Goal: Navigation & Orientation: Find specific page/section

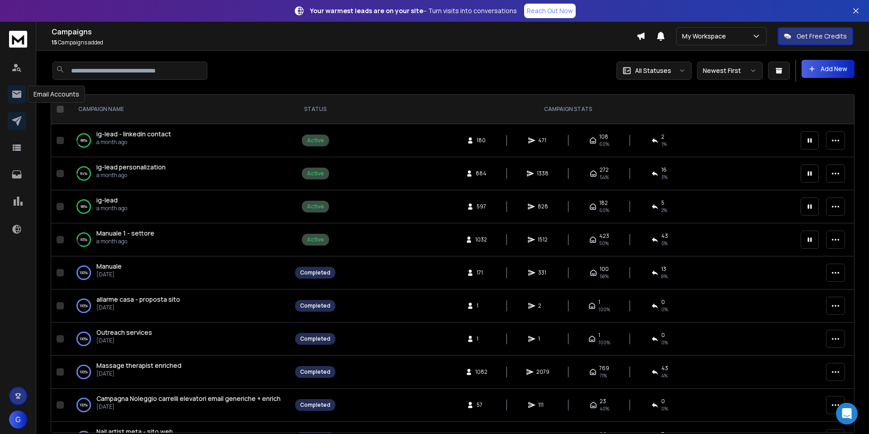
click at [16, 101] on link at bounding box center [17, 94] width 18 height 18
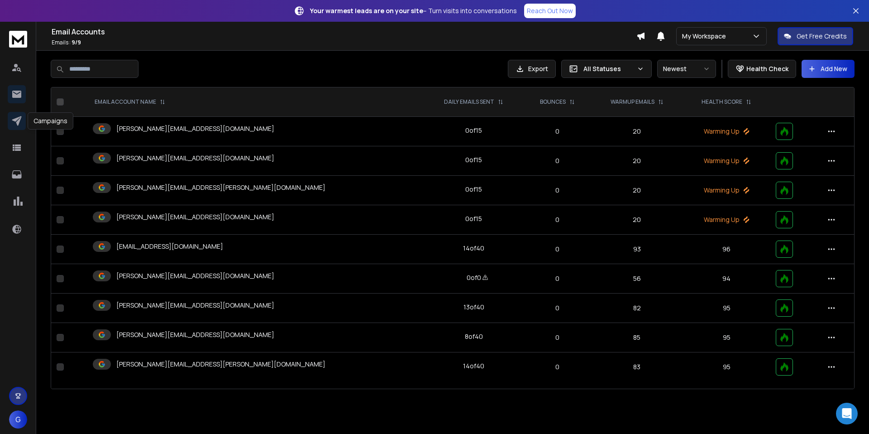
click at [21, 120] on icon at bounding box center [16, 120] width 11 height 11
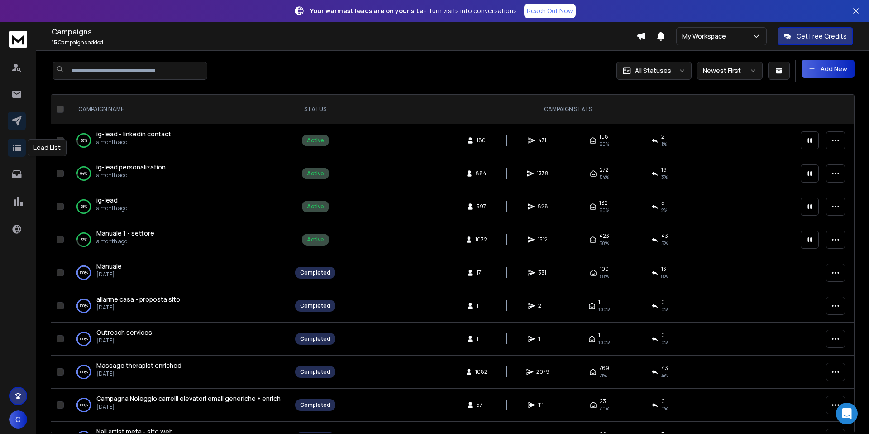
click at [23, 146] on link at bounding box center [17, 148] width 18 height 18
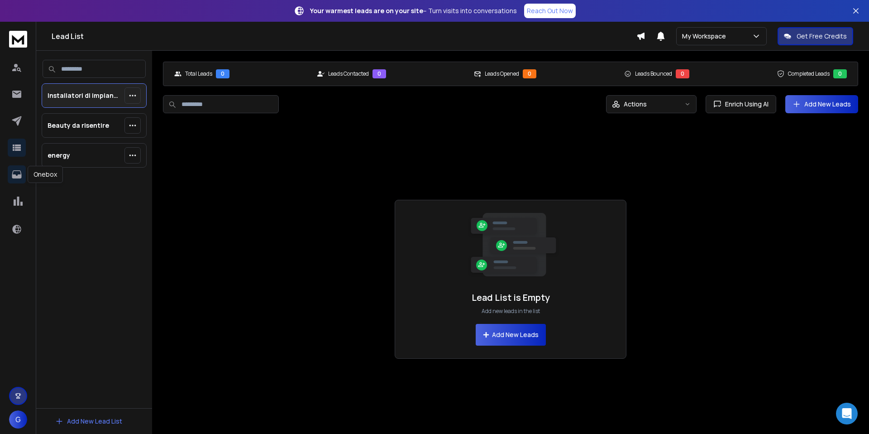
click at [20, 173] on icon at bounding box center [16, 174] width 11 height 11
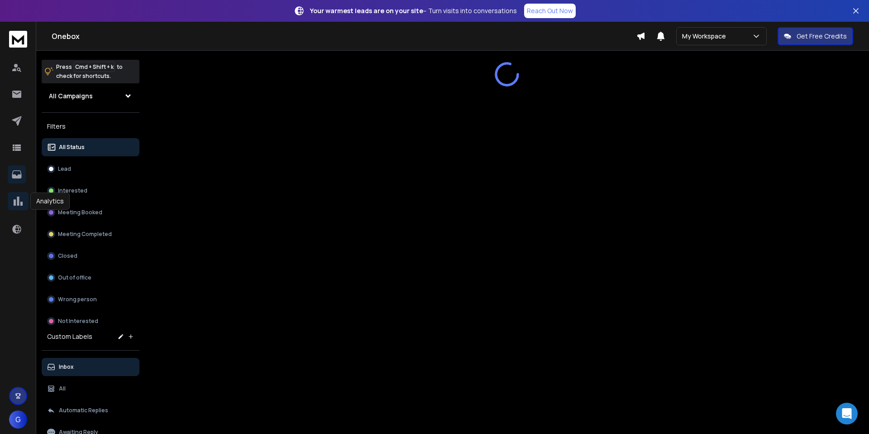
click at [22, 200] on icon at bounding box center [18, 201] width 14 height 14
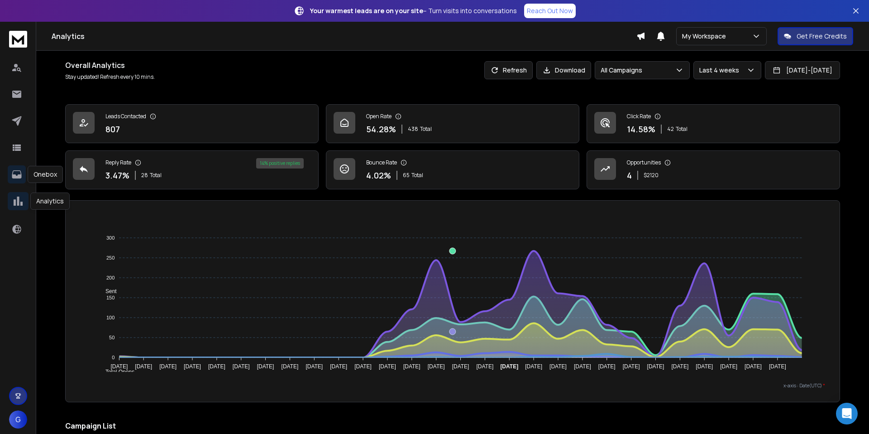
click at [24, 177] on link at bounding box center [17, 174] width 18 height 18
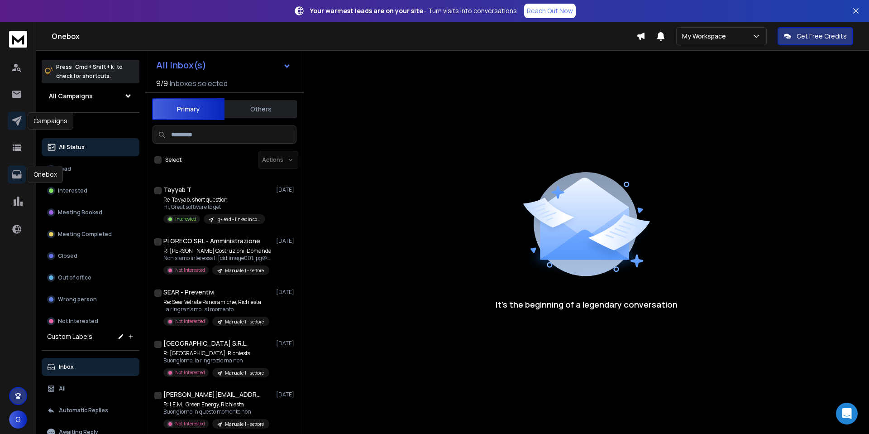
click at [16, 115] on icon at bounding box center [16, 120] width 11 height 11
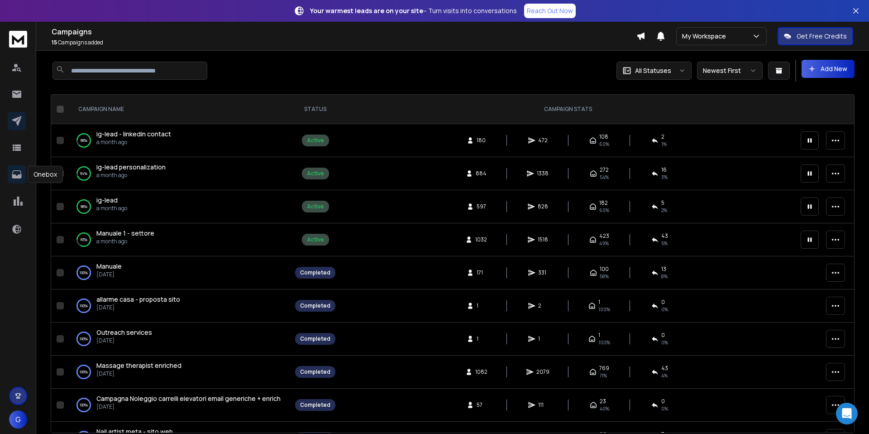
click at [18, 172] on icon at bounding box center [16, 174] width 11 height 11
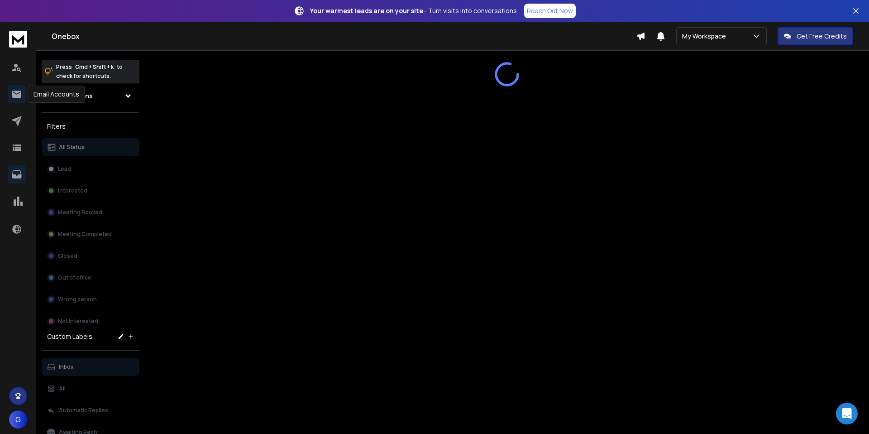
click at [15, 101] on link at bounding box center [17, 94] width 18 height 18
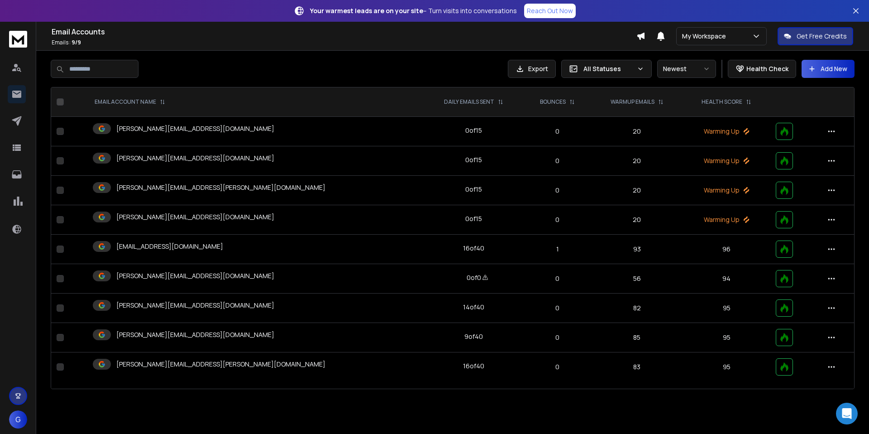
click at [591, 286] on td "56" at bounding box center [637, 278] width 92 height 29
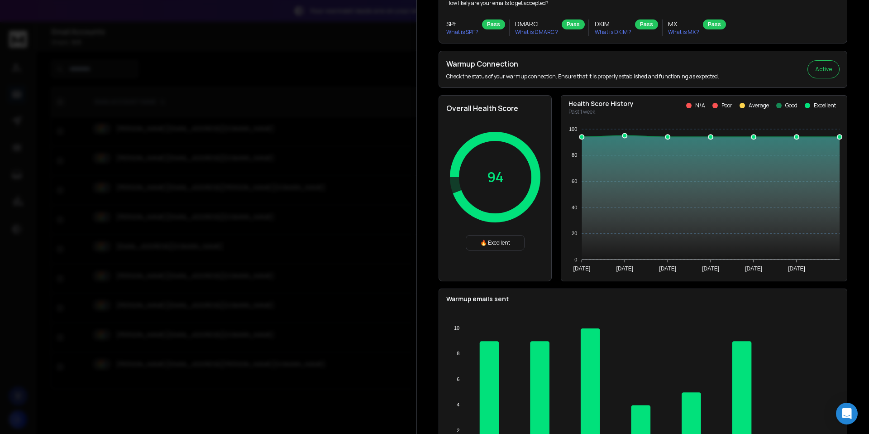
scroll to position [310, 0]
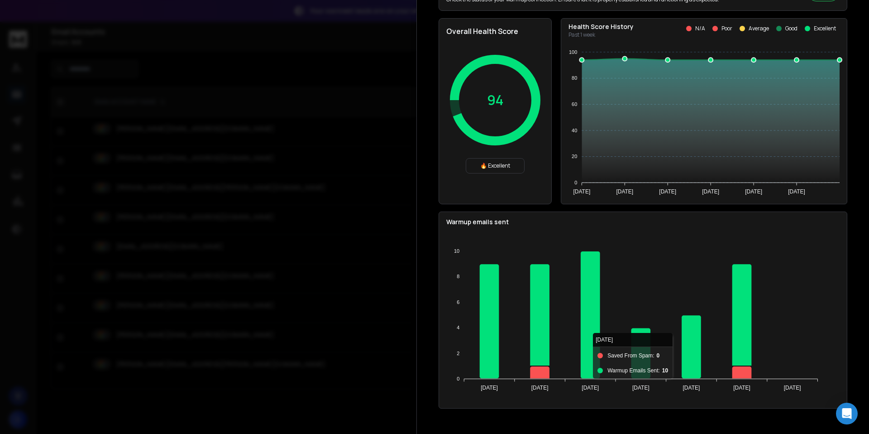
click at [348, 316] on div at bounding box center [434, 217] width 869 height 434
